Goal: Task Accomplishment & Management: Use online tool/utility

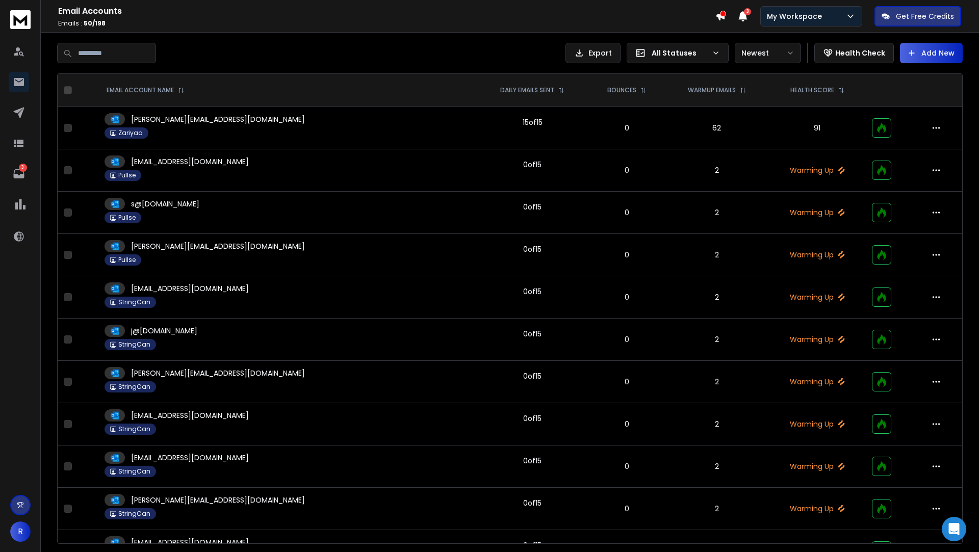
click at [788, 19] on p "My Workspace" at bounding box center [796, 16] width 59 height 10
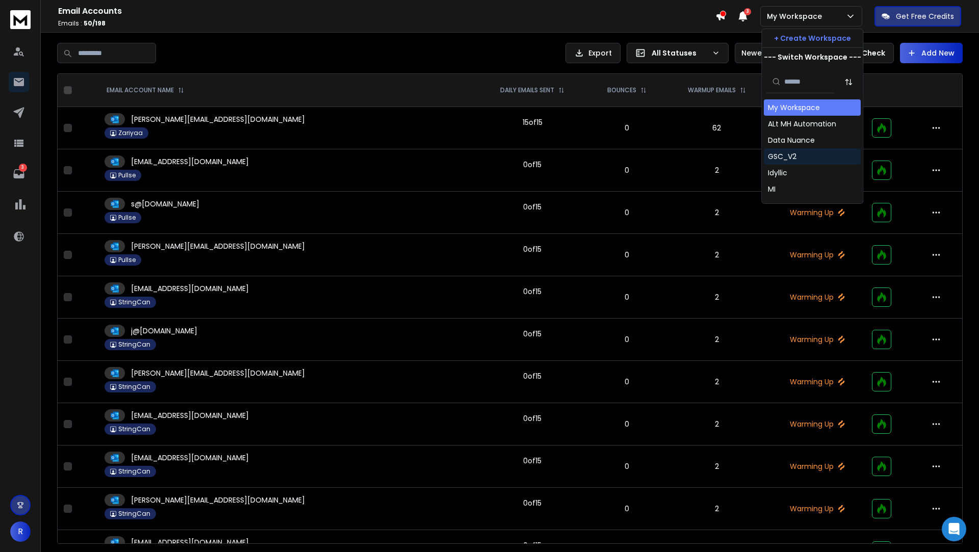
scroll to position [110, 0]
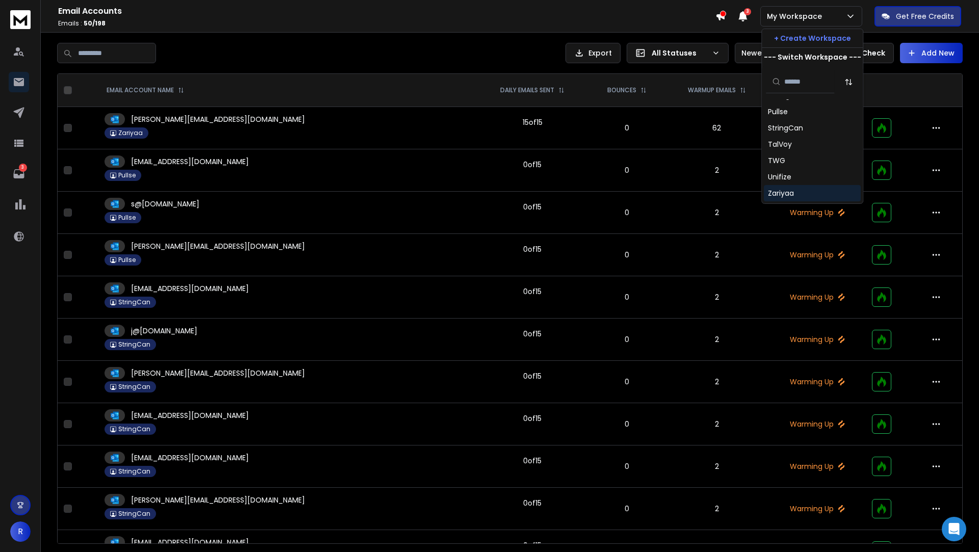
click at [800, 192] on div "Zariyaa" at bounding box center [812, 193] width 97 height 16
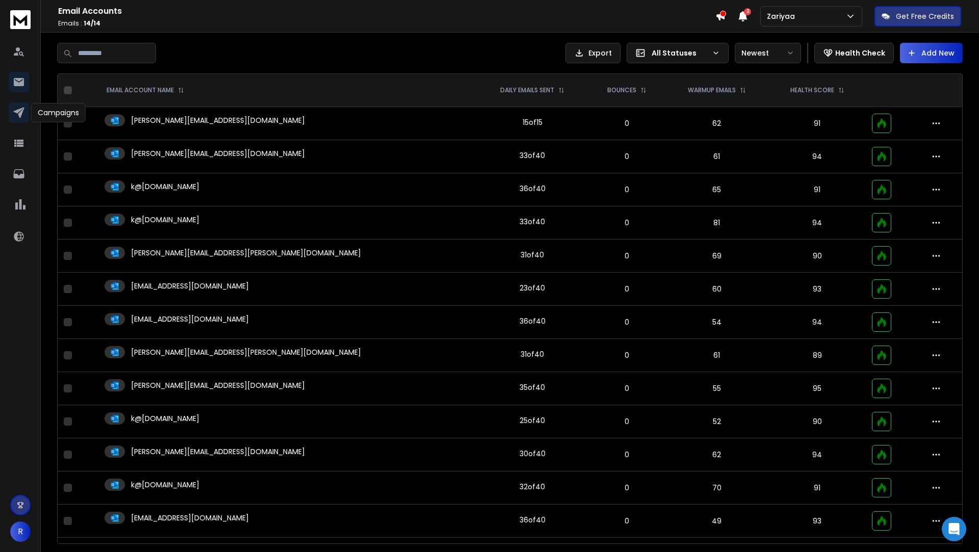
click at [23, 116] on icon at bounding box center [19, 113] width 12 height 12
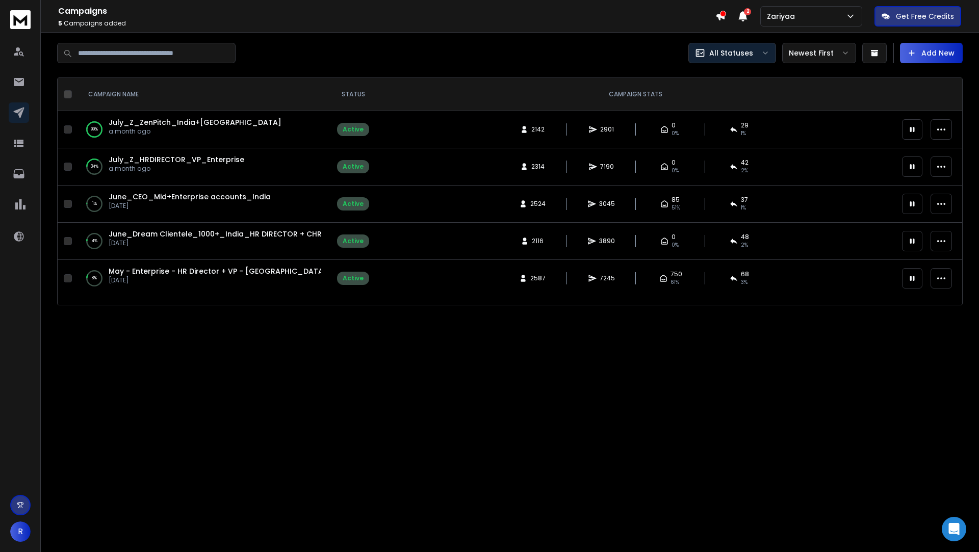
click at [753, 48] on p "All Statuses" at bounding box center [731, 53] width 44 height 10
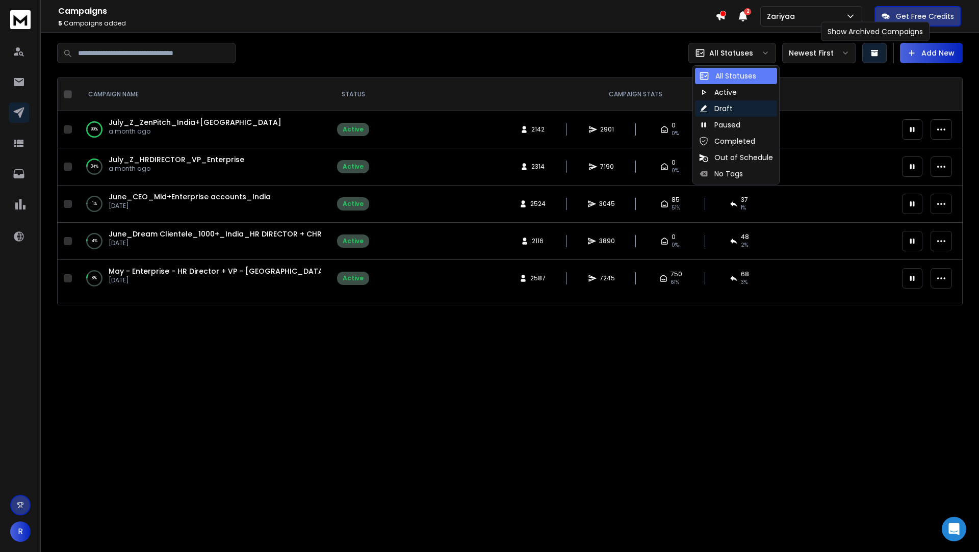
click at [886, 47] on button at bounding box center [875, 53] width 24 height 20
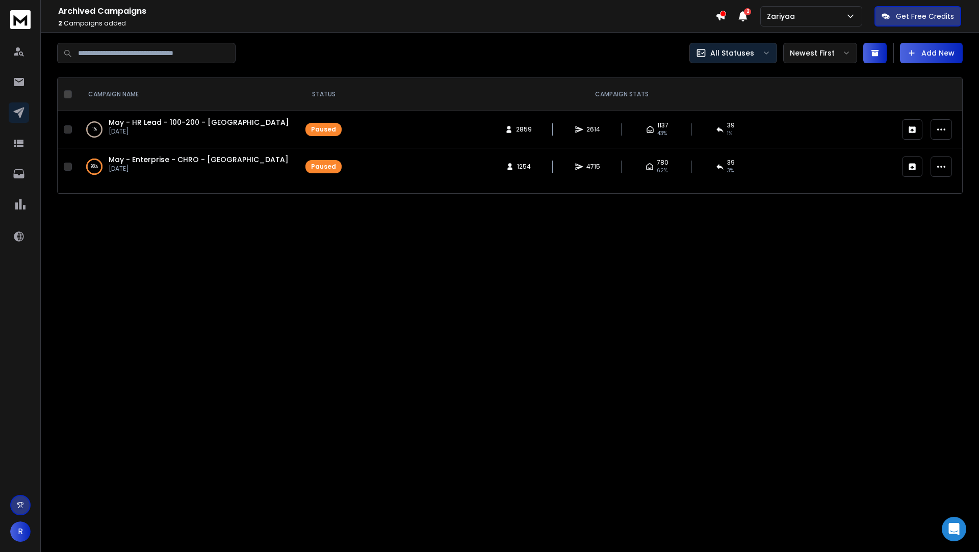
click at [734, 52] on p "All Statuses" at bounding box center [733, 53] width 44 height 10
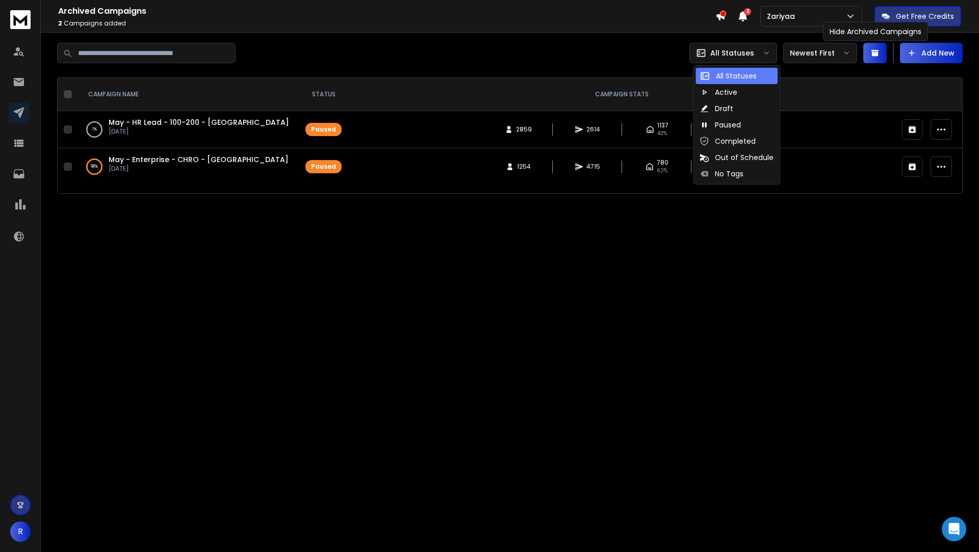
click at [878, 53] on icon at bounding box center [875, 53] width 7 height 6
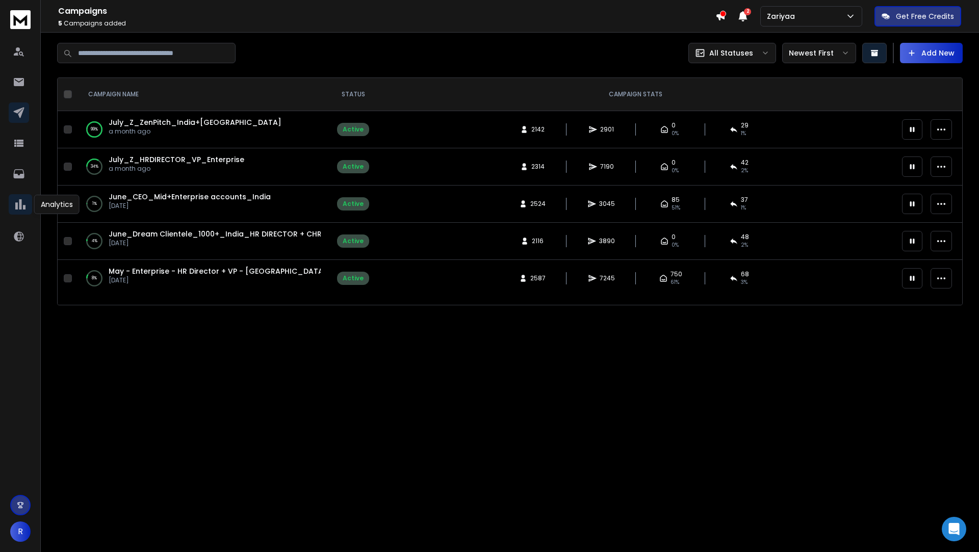
click at [14, 197] on icon at bounding box center [20, 204] width 15 height 15
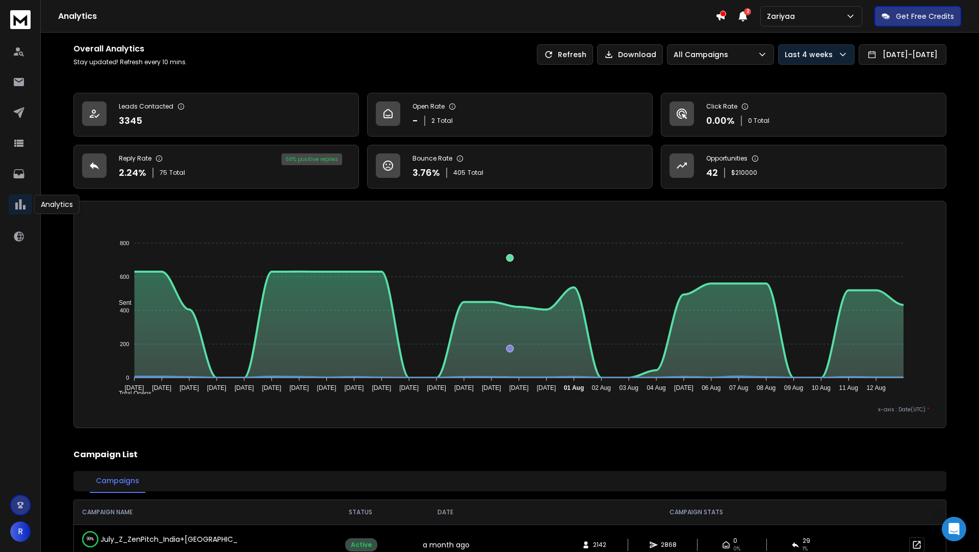
click at [785, 55] on p "Last 4 weeks" at bounding box center [811, 54] width 52 height 10
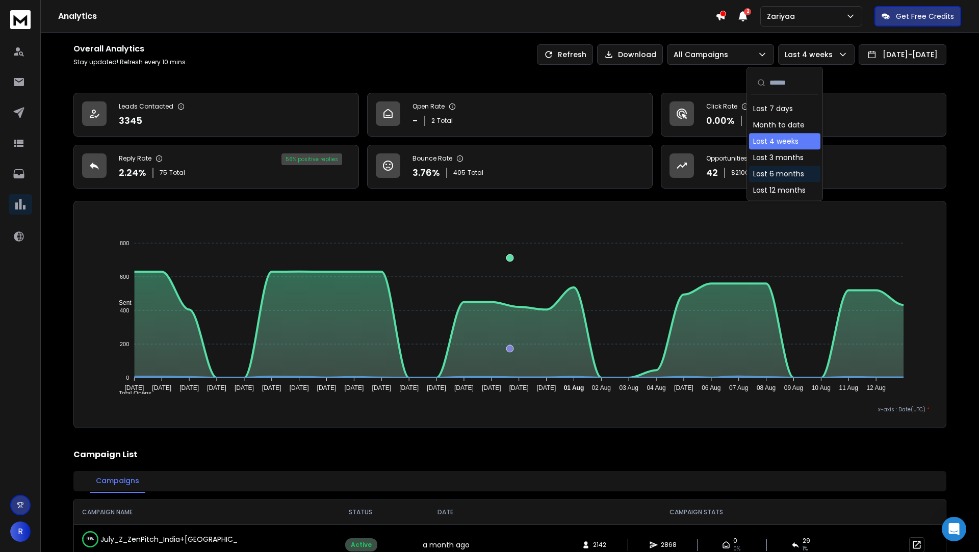
click at [782, 176] on div "Last 6 months" at bounding box center [778, 174] width 51 height 10
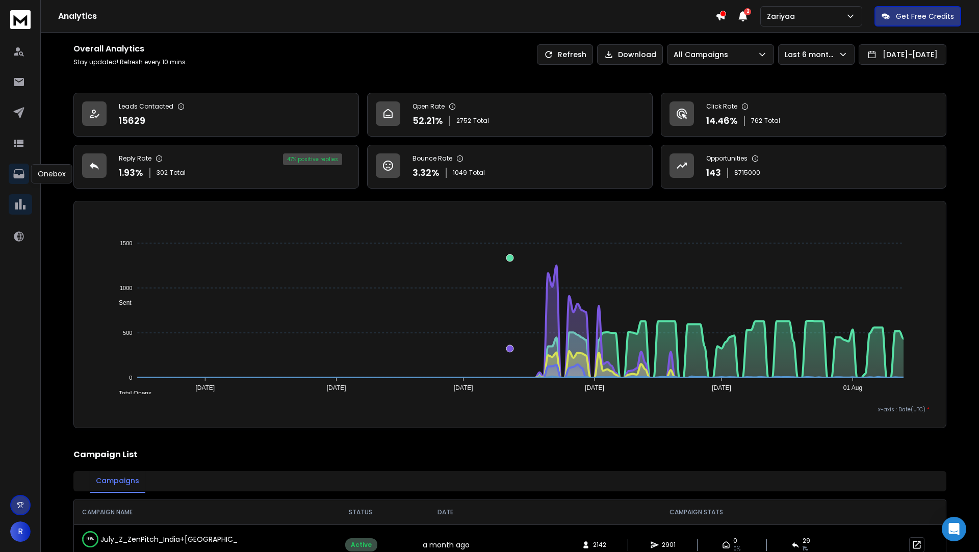
click at [19, 175] on icon at bounding box center [18, 173] width 11 height 9
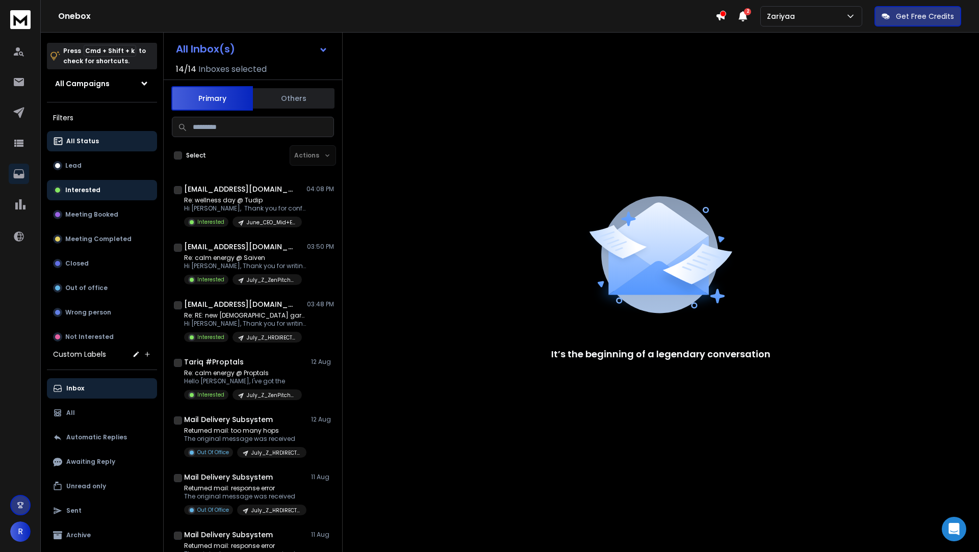
click at [91, 188] on p "Interested" at bounding box center [82, 190] width 35 height 8
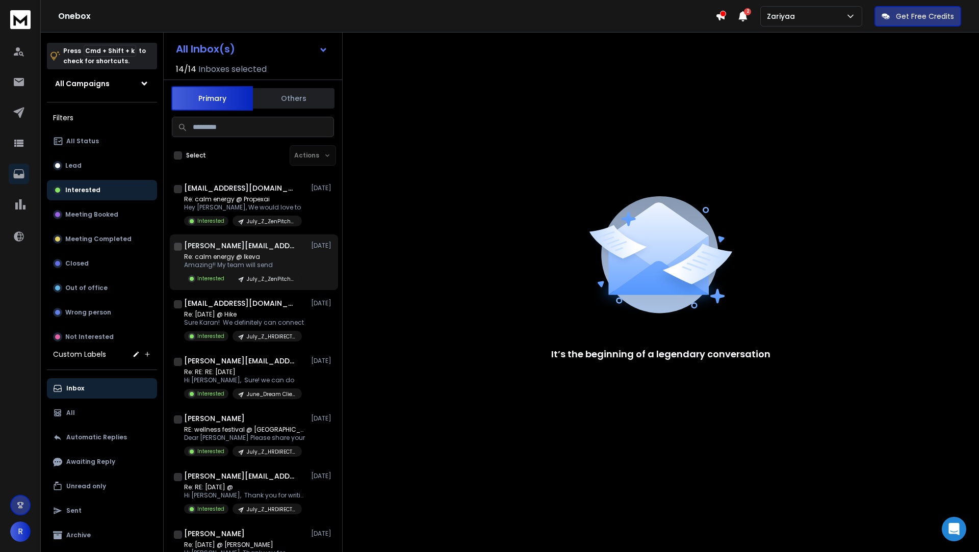
scroll to position [2365, 0]
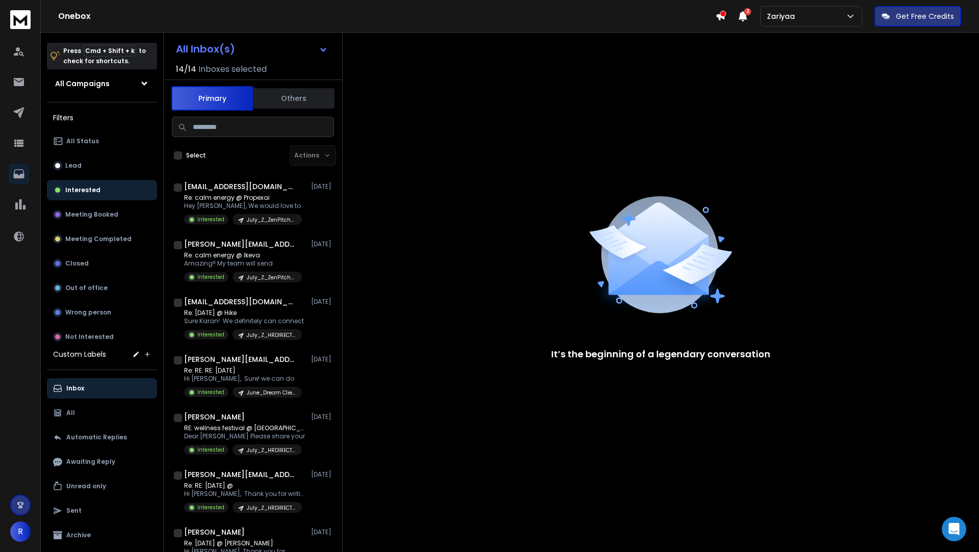
click at [265, 126] on input at bounding box center [253, 127] width 162 height 20
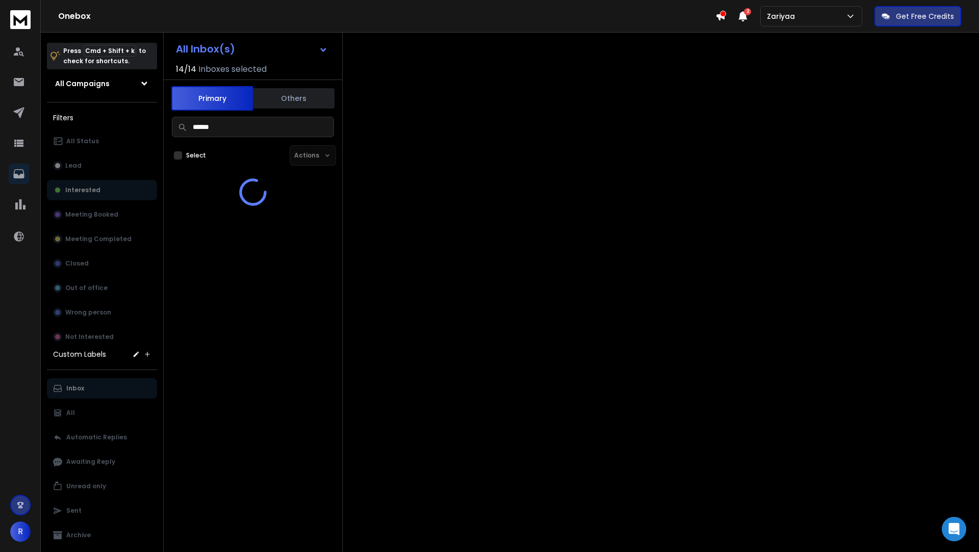
scroll to position [0, 0]
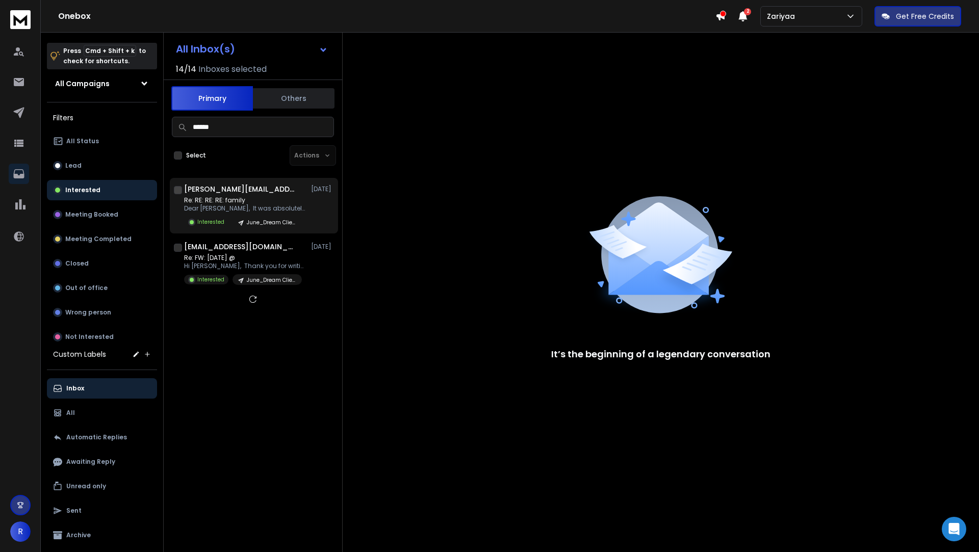
type input "******"
click at [286, 206] on p "Dear [PERSON_NAME], It was absolutely lovely" at bounding box center [245, 209] width 122 height 8
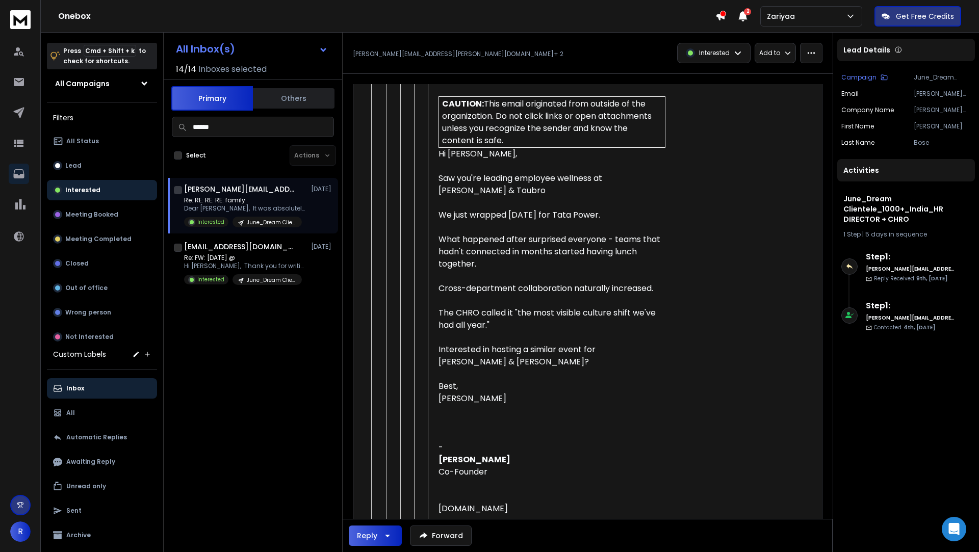
scroll to position [2303, 0]
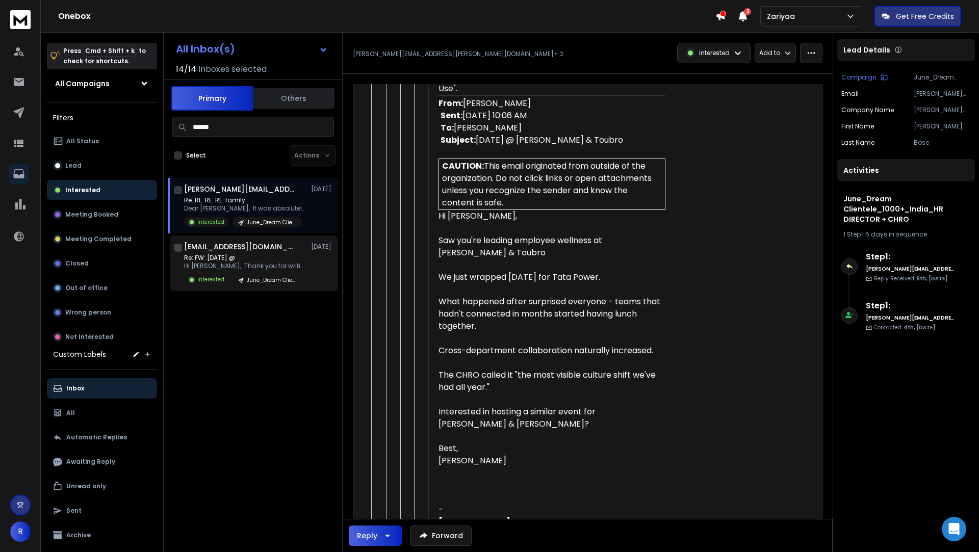
click at [281, 270] on p "Hi [PERSON_NAME], Thank you for writing" at bounding box center [245, 266] width 122 height 8
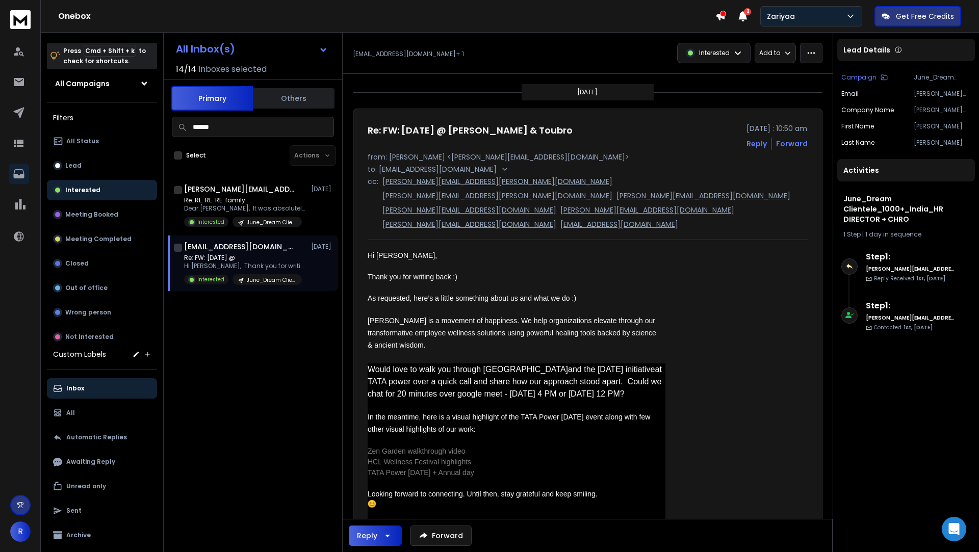
click at [800, 20] on div "Zariyaa" at bounding box center [811, 16] width 89 height 10
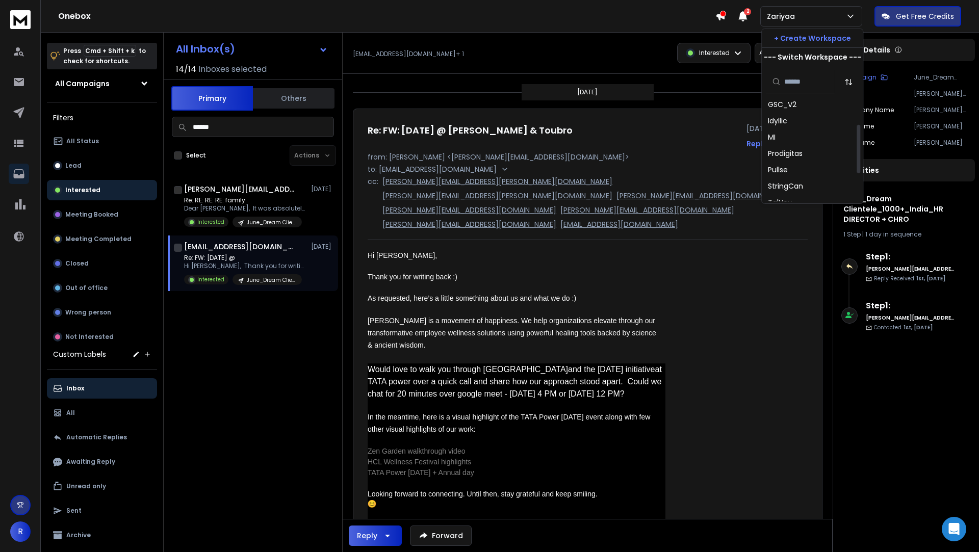
scroll to position [0, 0]
click at [799, 19] on p "Zariyaa" at bounding box center [783, 16] width 32 height 10
